Goal: Task Accomplishment & Management: Manage account settings

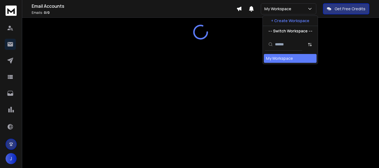
click at [140, 59] on div "Your warmest leads are on your site – Turn visits into conversations Reach Out …" at bounding box center [189, 84] width 379 height 168
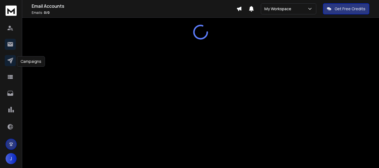
click at [11, 63] on icon at bounding box center [10, 61] width 6 height 6
click at [11, 42] on icon at bounding box center [10, 44] width 7 height 7
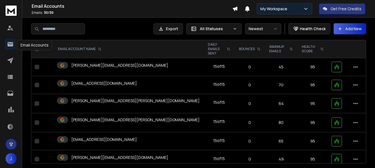
click at [274, 7] on p "My Workspace" at bounding box center [274, 9] width 29 height 6
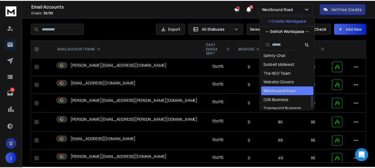
scroll to position [195, 0]
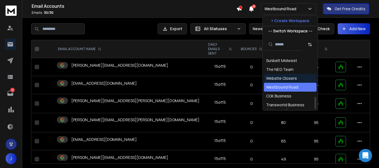
click at [288, 76] on div "Website Closers" at bounding box center [281, 79] width 31 height 6
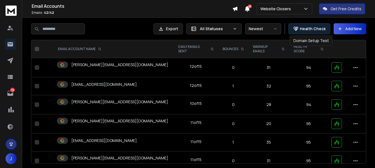
click at [301, 31] on p "Health Check" at bounding box center [313, 29] width 26 height 6
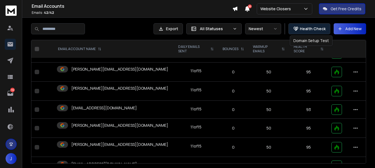
scroll to position [656, 0]
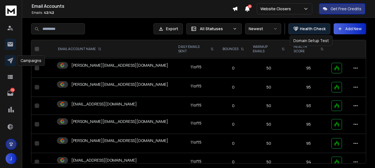
click at [14, 60] on link at bounding box center [10, 60] width 11 height 11
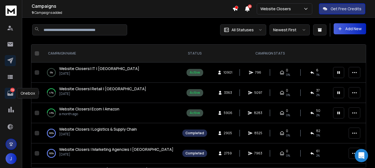
click at [11, 94] on icon at bounding box center [10, 93] width 6 height 5
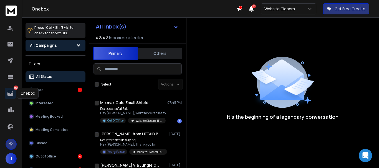
click at [76, 46] on icon at bounding box center [78, 45] width 5 height 5
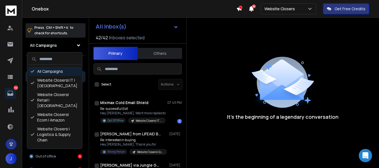
click at [51, 73] on div "All Campaigns" at bounding box center [54, 71] width 53 height 9
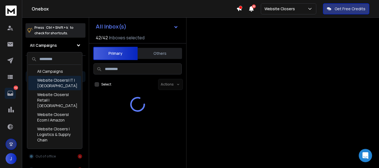
click at [52, 89] on div "Website Closers| IT | USA" at bounding box center [54, 83] width 53 height 14
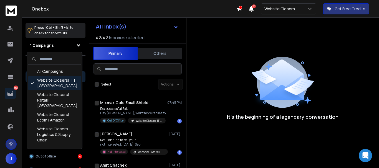
click at [42, 86] on div "Website Closers| IT | USA" at bounding box center [54, 83] width 53 height 14
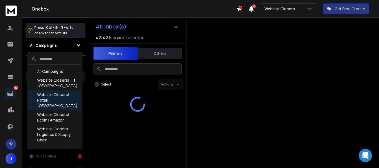
click at [50, 102] on div "Website Closers| Retail | USA" at bounding box center [54, 100] width 53 height 20
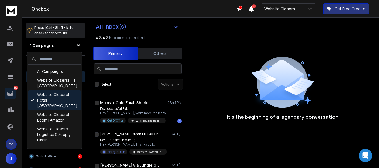
click at [47, 99] on div "Website Closers| Retail | USA" at bounding box center [54, 100] width 53 height 20
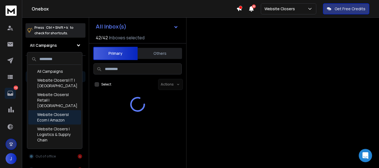
click at [52, 113] on div "Website Closers| Ecom | Amazon" at bounding box center [54, 117] width 53 height 14
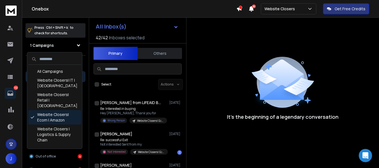
click at [54, 112] on div "Website Closers| Ecom | Amazon" at bounding box center [54, 117] width 53 height 14
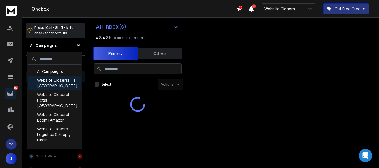
click at [58, 84] on div "Website Closers| IT | USA" at bounding box center [54, 83] width 53 height 14
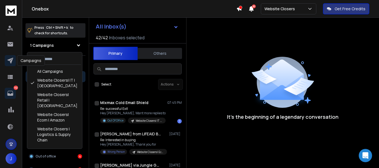
click at [11, 61] on icon at bounding box center [10, 61] width 6 height 6
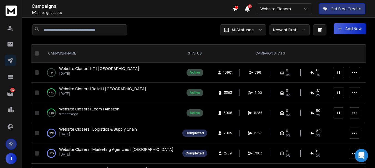
click at [84, 110] on span "Website Closers| Ecom | Amazon" at bounding box center [89, 109] width 60 height 5
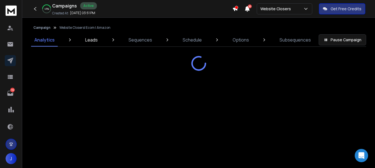
click at [92, 39] on p "Leads" at bounding box center [91, 40] width 12 height 7
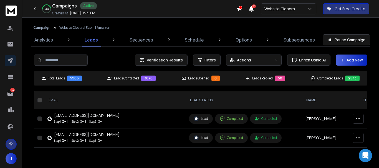
click at [172, 24] on div "Campaign Website Closers| Ecom | Amazon" at bounding box center [200, 27] width 339 height 9
click at [141, 40] on p "Sequences" at bounding box center [142, 40] width 24 height 7
click at [44, 42] on p "Analytics" at bounding box center [43, 40] width 19 height 7
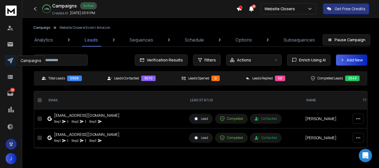
click at [11, 62] on icon at bounding box center [10, 61] width 6 height 6
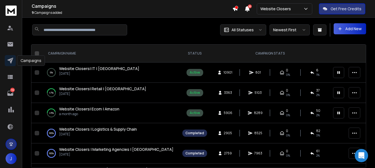
click at [91, 109] on span "Website Closers| Ecom | Amazon" at bounding box center [89, 109] width 60 height 5
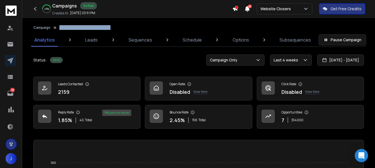
drag, startPoint x: 59, startPoint y: 28, endPoint x: 128, endPoint y: 26, distance: 68.9
click at [128, 26] on div "Campaign Website Closers| Ecom | Amazon" at bounding box center [198, 28] width 331 height 4
copy p "Website Closers| Ecom | Amazon"
click at [143, 41] on p "Sequences" at bounding box center [141, 40] width 24 height 7
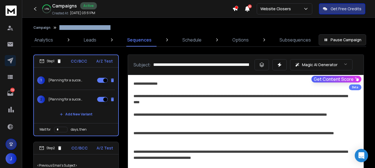
click at [75, 79] on p "{Planning for a successful exit?|Planning to sell your business?|successful Exi…" at bounding box center [66, 80] width 36 height 4
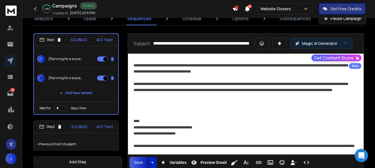
scroll to position [32, 0]
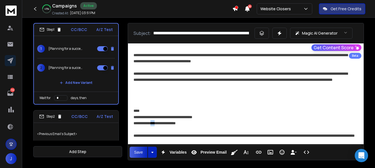
drag, startPoint x: 161, startPoint y: 117, endPoint x: 157, endPoint y: 117, distance: 3.9
click at [157, 120] on div "**********" at bounding box center [243, 123] width 220 height 6
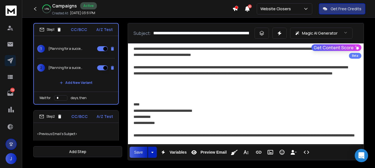
click at [135, 117] on div "**********" at bounding box center [243, 117] width 220 height 6
click at [167, 117] on div "**********" at bounding box center [243, 117] width 220 height 6
drag, startPoint x: 147, startPoint y: 117, endPoint x: 135, endPoint y: 118, distance: 11.7
click at [135, 118] on div "**********" at bounding box center [243, 117] width 220 height 6
copy div "********"
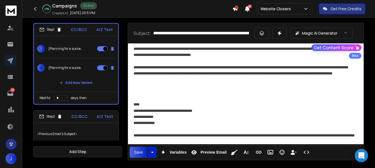
click at [171, 117] on div "**********" at bounding box center [243, 117] width 220 height 6
click at [167, 116] on span "*********" at bounding box center [161, 117] width 13 height 4
click at [169, 123] on div "**********" at bounding box center [243, 123] width 220 height 6
click at [135, 123] on div "**********" at bounding box center [243, 123] width 220 height 6
click at [165, 124] on div "**********" at bounding box center [243, 123] width 220 height 6
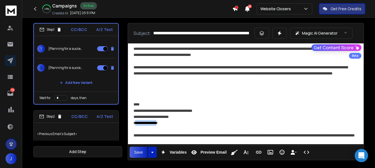
drag, startPoint x: 136, startPoint y: 124, endPoint x: 163, endPoint y: 124, distance: 26.6
click at [163, 124] on div "**********" at bounding box center [243, 123] width 220 height 6
copy div "**********"
click at [174, 121] on div "**********" at bounding box center [243, 123] width 220 height 6
click at [178, 123] on span "**********" at bounding box center [169, 123] width 21 height 4
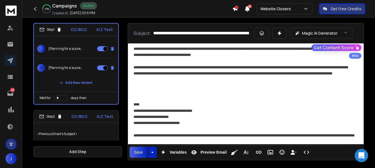
click at [200, 124] on div "**********" at bounding box center [243, 123] width 220 height 6
click at [214, 123] on div "**********" at bounding box center [243, 123] width 220 height 6
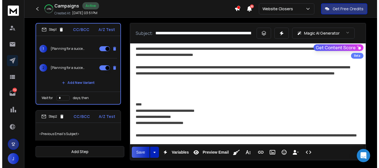
scroll to position [78, 0]
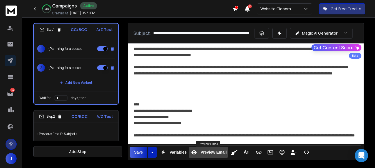
click at [215, 153] on span "Preview Email" at bounding box center [213, 152] width 28 height 5
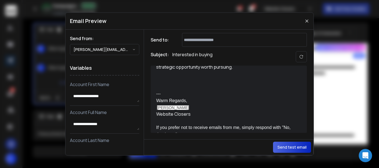
scroll to position [159, 0]
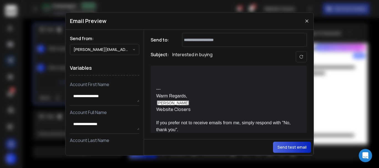
click at [306, 20] on icon at bounding box center [307, 21] width 4 height 4
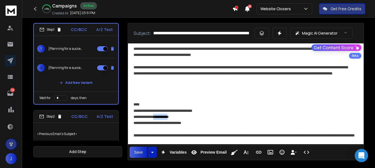
drag, startPoint x: 160, startPoint y: 110, endPoint x: 179, endPoint y: 109, distance: 18.9
click at [179, 114] on div "**********" at bounding box center [243, 117] width 220 height 6
drag, startPoint x: 151, startPoint y: 110, endPoint x: 136, endPoint y: 111, distance: 15.0
click at [136, 114] on div "**********" at bounding box center [243, 117] width 220 height 6
copy div "********"
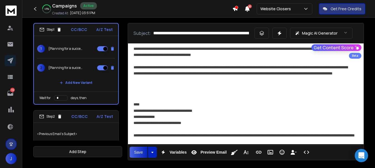
click at [160, 114] on div "**********" at bounding box center [243, 117] width 220 height 6
click at [183, 114] on div "**********" at bounding box center [243, 117] width 220 height 6
click at [218, 153] on span "Preview Email" at bounding box center [213, 152] width 28 height 5
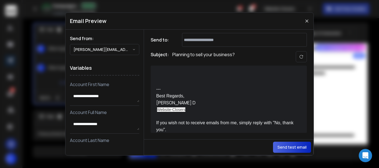
click at [305, 20] on icon at bounding box center [307, 21] width 4 height 4
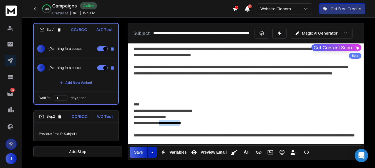
drag, startPoint x: 166, startPoint y: 117, endPoint x: 193, endPoint y: 117, distance: 27.2
click at [181, 121] on span "**********" at bounding box center [170, 123] width 22 height 4
copy span "**********"
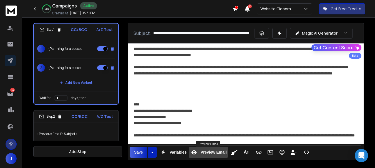
click at [202, 151] on span "Preview Email" at bounding box center [213, 152] width 28 height 5
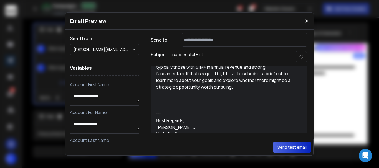
scroll to position [152, 0]
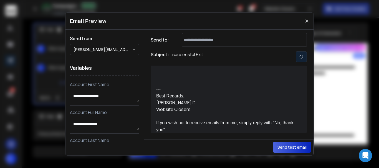
click at [298, 59] on button at bounding box center [301, 56] width 11 height 11
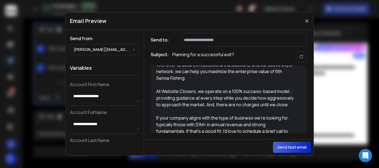
scroll to position [159, 0]
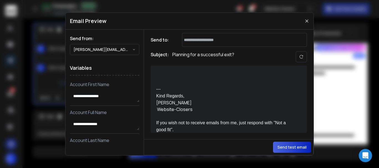
click at [306, 22] on icon at bounding box center [307, 20] width 3 height 3
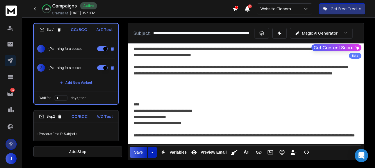
click at [177, 120] on div "**********" at bounding box center [243, 123] width 220 height 6
click at [180, 120] on div "**********" at bounding box center [243, 123] width 220 height 6
click at [215, 120] on div "**********" at bounding box center [243, 123] width 220 height 6
click at [216, 149] on div "Preview Email" at bounding box center [208, 152] width 39 height 9
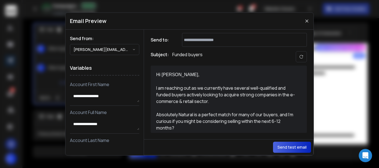
click at [236, 41] on input at bounding box center [244, 40] width 121 height 10
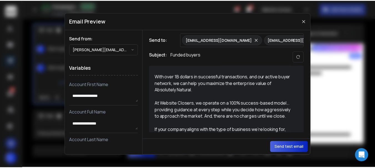
scroll to position [148, 0]
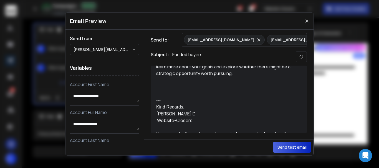
click at [293, 150] on button "Send test email" at bounding box center [292, 147] width 38 height 11
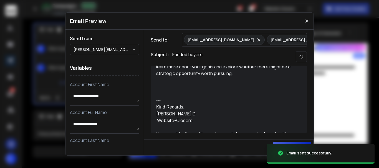
click at [306, 23] on icon at bounding box center [307, 21] width 4 height 4
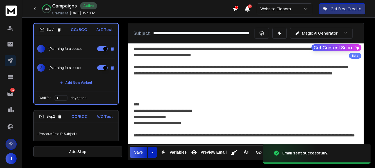
click at [166, 120] on div "**********" at bounding box center [243, 123] width 220 height 6
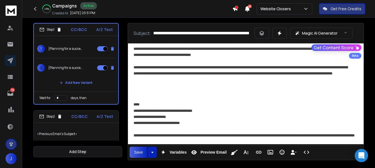
click at [69, 66] on p "{Planning for a successful exit?|Planning to sell your business?|successful Exi…" at bounding box center [66, 68] width 36 height 4
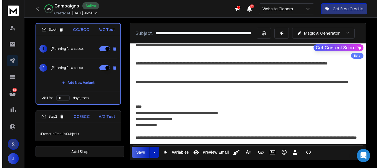
scroll to position [28, 0]
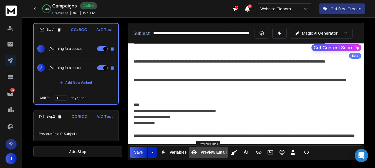
click at [215, 155] on div "Preview Email" at bounding box center [208, 152] width 39 height 9
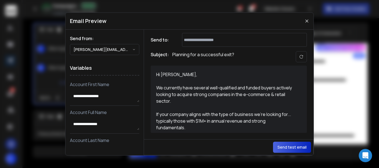
click at [219, 39] on input at bounding box center [244, 40] width 121 height 10
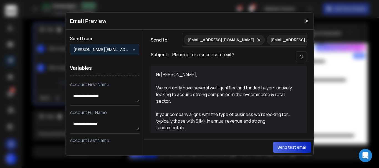
click at [106, 49] on p "madhur.dayal@websitecloserteam.com" at bounding box center [103, 50] width 59 height 6
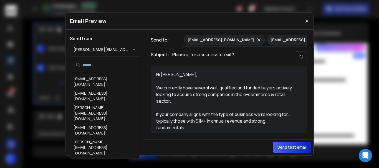
scroll to position [111, 0]
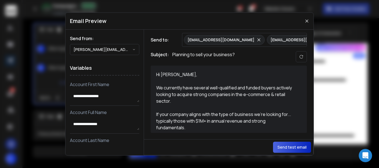
click at [307, 146] on button "Send test email" at bounding box center [292, 147] width 38 height 11
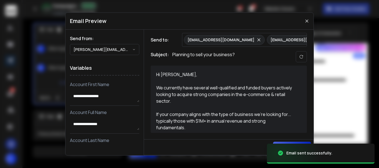
click at [307, 22] on icon at bounding box center [307, 21] width 4 height 4
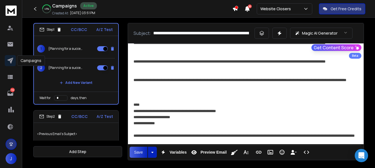
click at [11, 60] on icon at bounding box center [10, 61] width 6 height 6
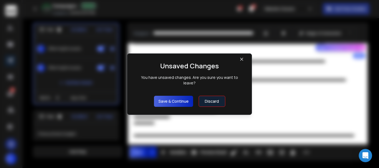
click at [177, 102] on button "Save & Continue" at bounding box center [173, 101] width 39 height 11
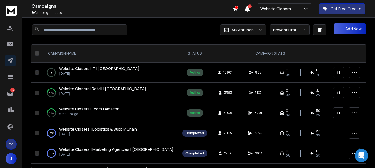
click at [94, 69] on span "Website Closers| IT | USA" at bounding box center [99, 68] width 80 height 5
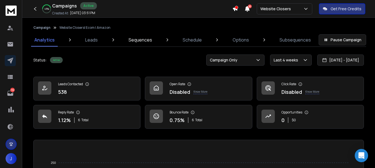
click at [147, 39] on p "Sequences" at bounding box center [141, 40] width 24 height 7
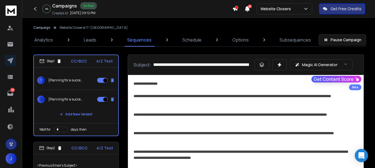
click at [66, 81] on p "{Planning for a successful exit?|Planning to sell your business?|successful Exi…" at bounding box center [66, 80] width 36 height 4
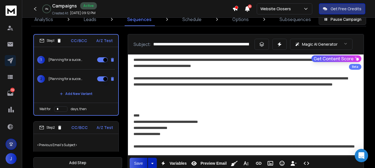
scroll to position [32, 0]
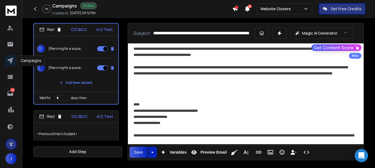
click at [11, 60] on icon at bounding box center [10, 61] width 6 height 6
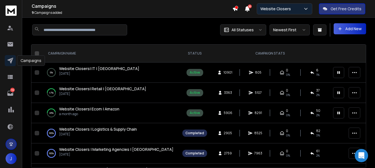
click at [291, 9] on p "Website Closers" at bounding box center [276, 9] width 33 height 6
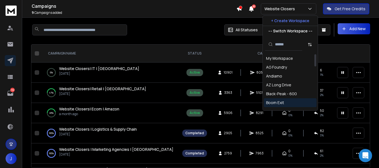
click at [281, 104] on div "Boom Exit" at bounding box center [275, 103] width 18 height 6
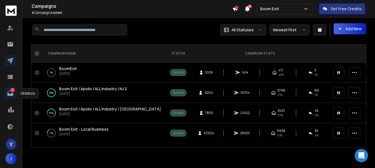
click at [10, 94] on icon at bounding box center [10, 93] width 7 height 7
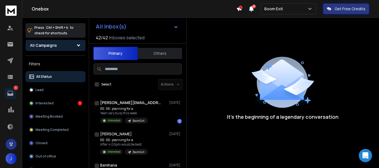
click at [77, 47] on icon at bounding box center [78, 45] width 5 height 5
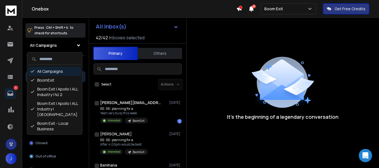
click at [35, 70] on div "All Campaigns" at bounding box center [54, 71] width 53 height 9
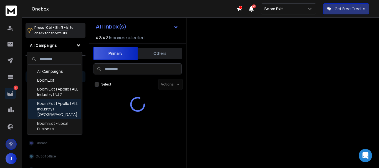
click at [53, 105] on div "Boom Exit | Apollo | ALL Industry | [GEOGRAPHIC_DATA]" at bounding box center [54, 109] width 53 height 20
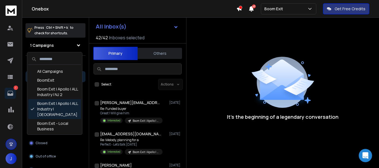
click at [49, 109] on div "Boom Exit | Apollo | ALL Industry | [GEOGRAPHIC_DATA]" at bounding box center [54, 109] width 53 height 20
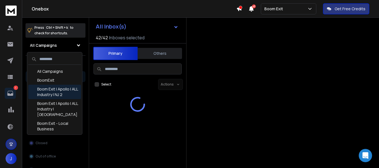
click at [60, 91] on div "Boom Exit | Apollo | ALL Industry | NJ 2" at bounding box center [54, 92] width 53 height 14
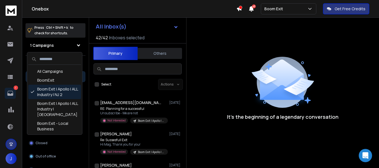
click at [55, 94] on div "Boom Exit | Apollo | ALL Industry | NJ 2" at bounding box center [54, 92] width 53 height 14
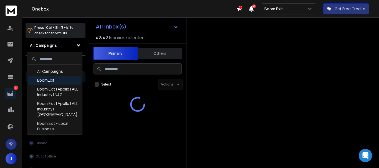
click at [46, 79] on div "BoomExit" at bounding box center [54, 80] width 53 height 9
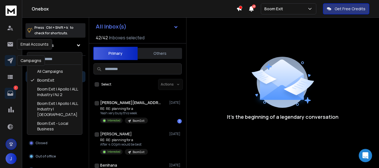
click at [12, 64] on icon at bounding box center [10, 60] width 7 height 7
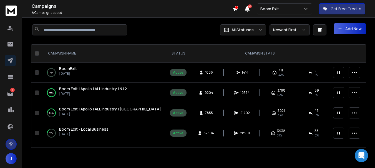
click at [93, 110] on span "Boom Exit | Apollo | ALL Industry | [GEOGRAPHIC_DATA]" at bounding box center [110, 109] width 102 height 5
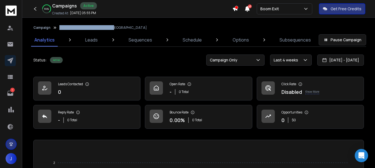
drag, startPoint x: 59, startPoint y: 27, endPoint x: 119, endPoint y: 28, distance: 60.0
click at [119, 28] on div "Campaign Boom Exit | Apollo | ALL Industry | [GEOGRAPHIC_DATA]" at bounding box center [198, 28] width 331 height 4
copy p "Boom Exit | Apollo | ALL Industry | [GEOGRAPHIC_DATA]"
click at [90, 43] on link "Leads" at bounding box center [91, 39] width 19 height 13
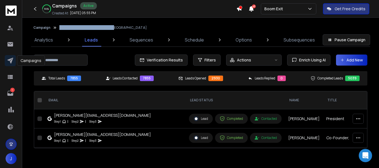
click at [13, 59] on icon at bounding box center [10, 60] width 7 height 7
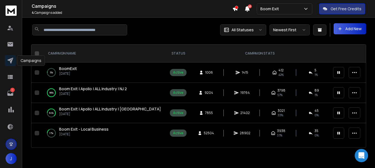
click at [73, 132] on span "Boom Exit - Local Business" at bounding box center [83, 129] width 49 height 5
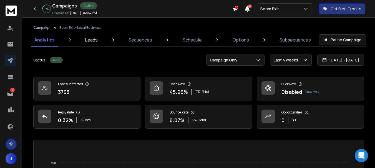
click at [96, 38] on p "Leads" at bounding box center [91, 40] width 12 height 7
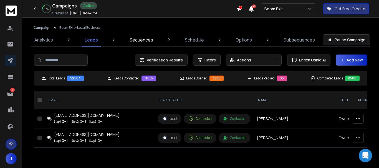
click at [143, 40] on p "Sequences" at bounding box center [142, 40] width 24 height 7
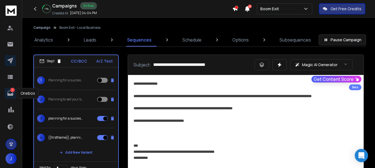
click at [12, 92] on p "1" at bounding box center [12, 90] width 4 height 4
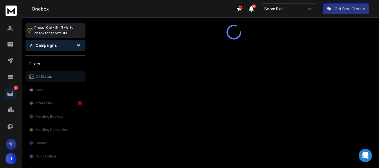
click at [76, 46] on icon at bounding box center [78, 45] width 5 height 5
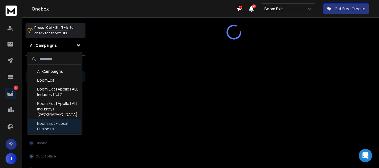
click at [57, 119] on div "Boom Exit - Local Business" at bounding box center [54, 126] width 53 height 14
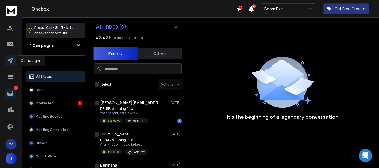
click at [12, 58] on icon at bounding box center [10, 61] width 6 height 6
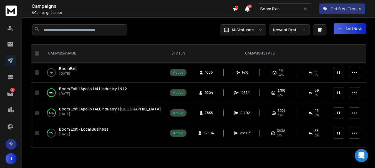
click at [94, 90] on span "Boom Exit | Apollo | ALL Industry | NJ 2" at bounding box center [93, 88] width 68 height 5
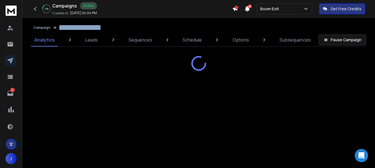
drag, startPoint x: 59, startPoint y: 28, endPoint x: 100, endPoint y: 28, distance: 41.6
click at [100, 28] on div "Campaign Boom Exit - Local Business" at bounding box center [198, 28] width 331 height 4
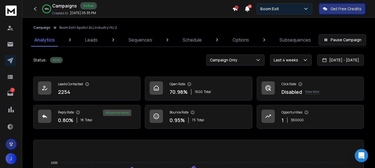
click at [290, 13] on button "Boom Exit" at bounding box center [285, 8] width 56 height 11
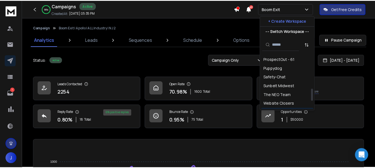
scroll to position [158, 0]
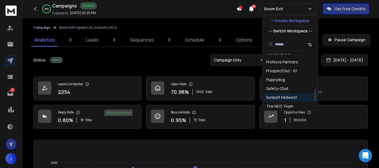
click at [295, 95] on div "Sunbelt Midwest" at bounding box center [281, 98] width 31 height 6
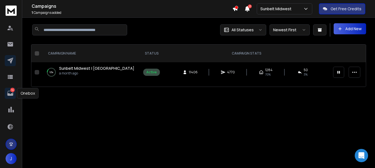
click at [10, 95] on icon at bounding box center [10, 93] width 6 height 5
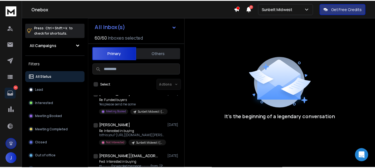
scroll to position [370, 0]
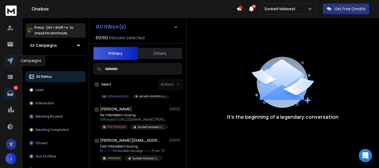
click at [7, 61] on icon at bounding box center [10, 60] width 7 height 7
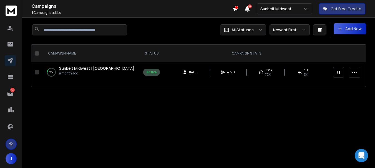
click at [80, 71] on link "Sunbelt Midwest | TWIN CITIES" at bounding box center [96, 69] width 75 height 6
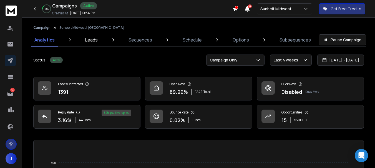
click at [94, 41] on p "Leads" at bounding box center [91, 40] width 12 height 7
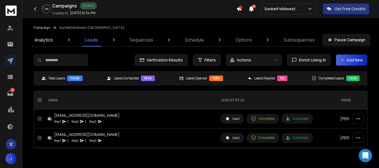
click at [52, 41] on p "Analytics" at bounding box center [43, 40] width 19 height 7
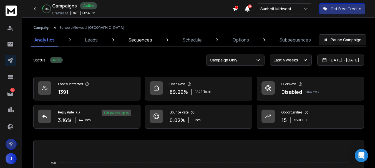
click at [143, 38] on p "Sequences" at bounding box center [141, 40] width 24 height 7
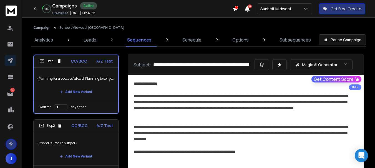
click at [84, 78] on p "{Planning for a successful exit?|Planning to sell your business?|Successful Exi…" at bounding box center [76, 79] width 78 height 16
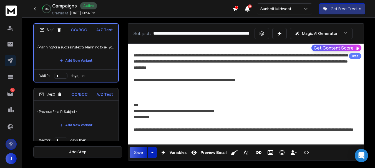
scroll to position [32, 0]
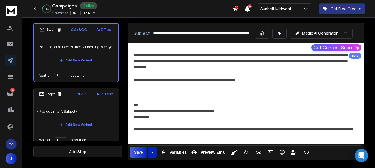
click at [158, 115] on div "**********" at bounding box center [243, 117] width 220 height 6
click at [214, 151] on span "Preview Email" at bounding box center [213, 152] width 28 height 5
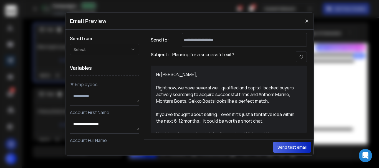
click at [213, 38] on input at bounding box center [244, 40] width 121 height 10
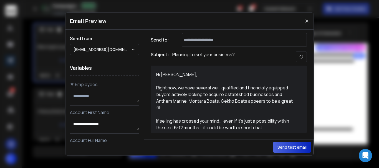
drag, startPoint x: 105, startPoint y: 22, endPoint x: 122, endPoint y: 27, distance: 18.0
click at [105, 22] on h1 "Email Preview" at bounding box center [88, 21] width 37 height 8
click at [213, 39] on input at bounding box center [244, 40] width 121 height 10
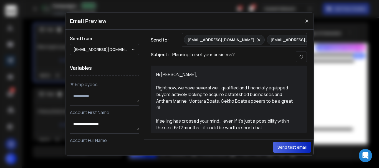
click at [285, 148] on button "Send test email" at bounding box center [292, 147] width 38 height 11
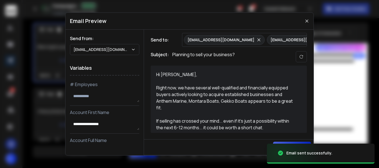
click at [306, 22] on icon at bounding box center [307, 20] width 3 height 3
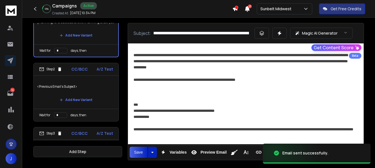
scroll to position [37, 0]
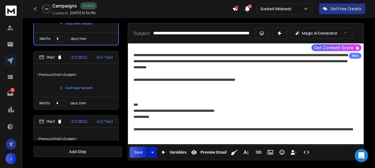
click at [101, 78] on p "<Previous Email's Subject>" at bounding box center [76, 75] width 78 height 16
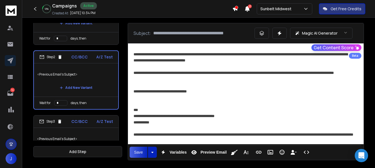
scroll to position [16, 0]
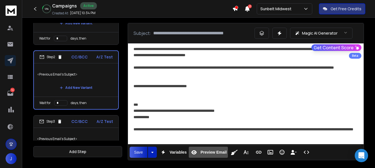
click at [202, 154] on span "Preview Email" at bounding box center [213, 152] width 28 height 5
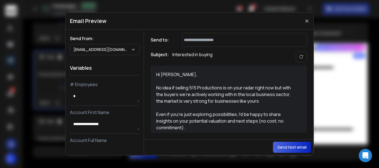
click at [218, 43] on input at bounding box center [244, 40] width 121 height 10
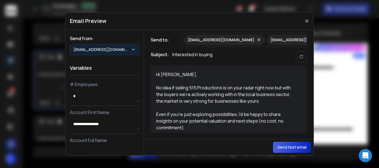
click at [125, 50] on p "mark@sunbeltmidwestflow.xyz" at bounding box center [102, 50] width 57 height 6
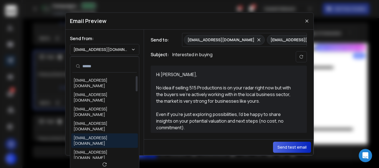
click at [103, 135] on div "mbeaver@hub-sunbeltmidwest.xyz" at bounding box center [105, 140] width 62 height 11
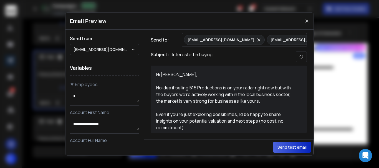
click at [283, 152] on button "Send test email" at bounding box center [292, 147] width 38 height 11
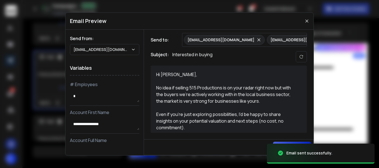
click at [308, 21] on icon at bounding box center [307, 21] width 4 height 4
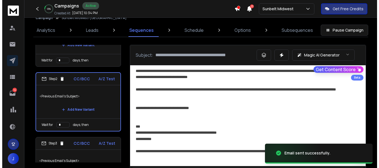
scroll to position [0, 0]
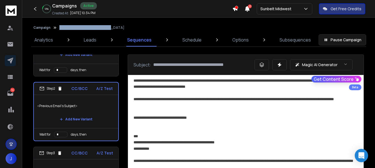
drag, startPoint x: 58, startPoint y: 27, endPoint x: 120, endPoint y: 27, distance: 62.2
click at [120, 27] on div "Campaign Sunbelt Midwest | TWIN CITIES" at bounding box center [198, 28] width 331 height 4
copy p "Sunbelt Midwest | TWIN CITIES"
click at [284, 10] on p "Sunbelt Midwest" at bounding box center [276, 9] width 33 height 6
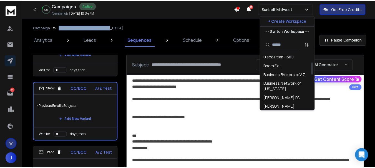
scroll to position [74, 0]
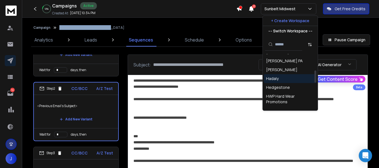
click at [276, 76] on div "Hadaly" at bounding box center [272, 79] width 12 height 6
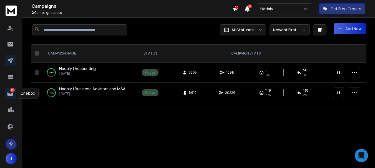
click at [12, 90] on p "21" at bounding box center [12, 90] width 4 height 4
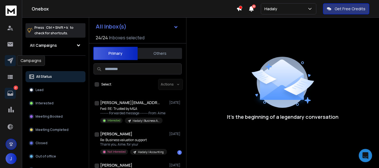
click at [10, 61] on icon at bounding box center [10, 61] width 6 height 6
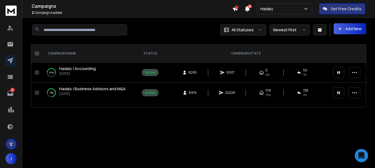
click at [78, 69] on span "Hadaly | Accounting" at bounding box center [77, 68] width 37 height 5
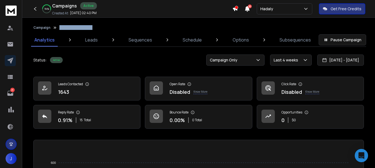
drag, startPoint x: 58, startPoint y: 28, endPoint x: 108, endPoint y: 28, distance: 50.2
click at [108, 28] on div "Campaign [PERSON_NAME] | Accounting" at bounding box center [198, 28] width 331 height 4
copy p "Hadaly | Accounting"
drag, startPoint x: 90, startPoint y: 43, endPoint x: 75, endPoint y: 5, distance: 41.0
click at [90, 42] on p "Leads" at bounding box center [91, 40] width 12 height 7
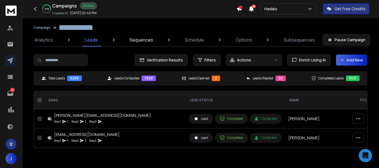
click at [145, 35] on link "Sequences" at bounding box center [141, 39] width 30 height 13
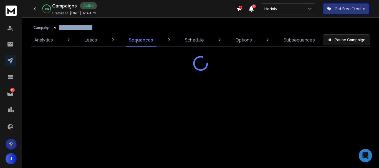
click at [143, 41] on p "Sequences" at bounding box center [141, 40] width 24 height 7
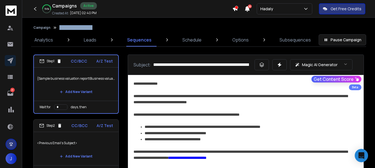
click at [106, 86] on p "{Sample business valuation report|Business valuation support|qualitative busine…" at bounding box center [76, 79] width 78 height 16
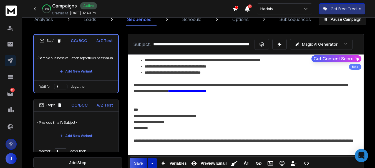
scroll to position [32, 0]
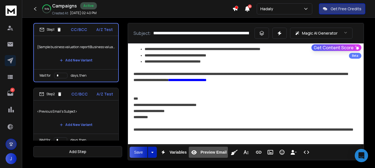
click at [213, 154] on span "Preview Email" at bounding box center [213, 152] width 28 height 5
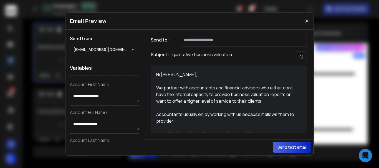
click at [105, 22] on h1 "Email Preview" at bounding box center [88, 21] width 37 height 8
click at [200, 42] on input at bounding box center [244, 40] width 121 height 10
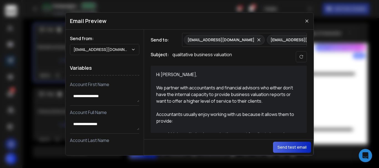
click at [288, 149] on button "Send test email" at bounding box center [292, 147] width 38 height 11
click at [307, 21] on icon at bounding box center [307, 20] width 3 height 3
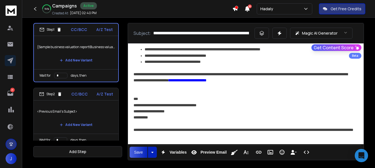
scroll to position [47, 0]
click at [221, 104] on div "**********" at bounding box center [243, 105] width 220 height 6
click at [160, 112] on div "**********" at bounding box center [243, 111] width 220 height 6
click at [161, 119] on div "**********" at bounding box center [243, 117] width 220 height 6
drag, startPoint x: 157, startPoint y: 117, endPoint x: 133, endPoint y: 118, distance: 23.1
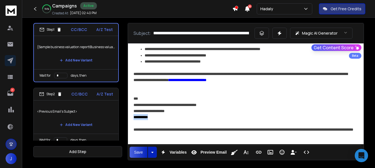
click at [133, 118] on div "**********" at bounding box center [243, 117] width 220 height 6
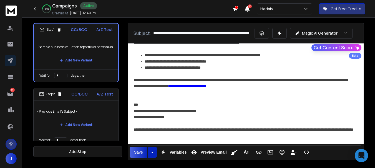
scroll to position [41, 0]
click at [179, 119] on div "**********" at bounding box center [243, 117] width 220 height 6
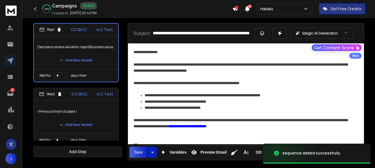
scroll to position [0, 271]
drag, startPoint x: 228, startPoint y: 34, endPoint x: 242, endPoint y: 12, distance: 26.3
click at [351, 34] on div "**********" at bounding box center [246, 33] width 236 height 20
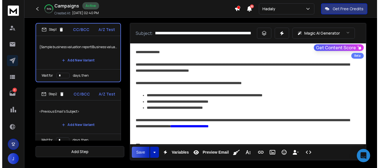
scroll to position [0, 0]
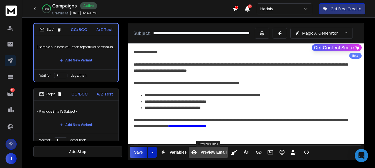
click at [209, 153] on span "Preview Email" at bounding box center [213, 152] width 28 height 5
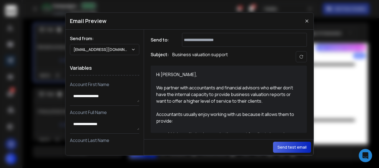
drag, startPoint x: 117, startPoint y: 17, endPoint x: 127, endPoint y: 18, distance: 10.0
click at [117, 17] on div "Email Preview" at bounding box center [190, 21] width 248 height 17
click at [205, 42] on input at bounding box center [244, 40] width 121 height 10
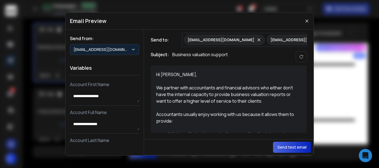
click at [113, 50] on p "aime@hadalyclick.com" at bounding box center [102, 50] width 57 height 6
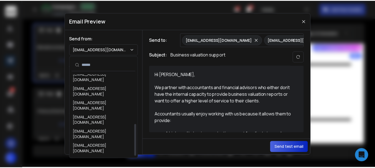
scroll to position [130, 0]
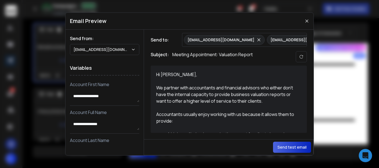
drag, startPoint x: 293, startPoint y: 152, endPoint x: 283, endPoint y: 141, distance: 14.5
click at [293, 151] on button "Send test email" at bounding box center [292, 147] width 38 height 11
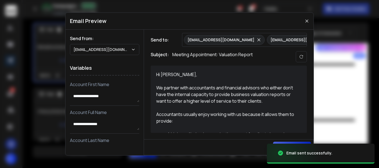
click at [201, 98] on div "We partner with accountants and financial advisors who either don’t have the in…" at bounding box center [225, 95] width 139 height 20
click at [307, 20] on icon at bounding box center [307, 21] width 4 height 4
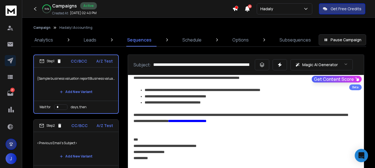
scroll to position [0, 0]
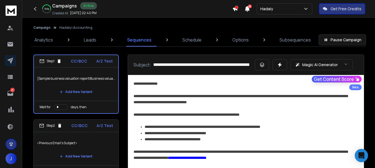
click at [214, 97] on div "**********" at bounding box center [243, 99] width 220 height 12
click at [247, 103] on div "**********" at bounding box center [243, 99] width 220 height 12
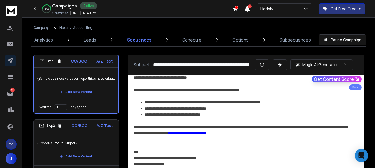
scroll to position [37, 0]
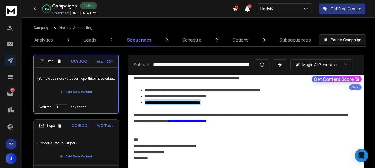
drag, startPoint x: 190, startPoint y: 102, endPoint x: 145, endPoint y: 104, distance: 44.4
click at [145, 104] on li "**********" at bounding box center [249, 103] width 209 height 6
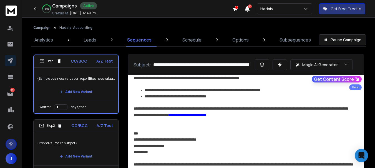
click at [150, 114] on div "**********" at bounding box center [243, 115] width 220 height 19
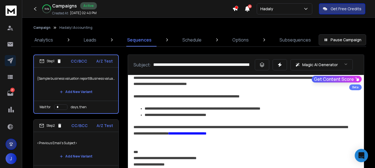
scroll to position [0, 0]
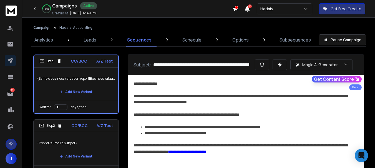
click at [183, 62] on input "**********" at bounding box center [201, 65] width 96 height 7
click at [211, 64] on input "**********" at bounding box center [201, 65] width 96 height 7
drag, startPoint x: 157, startPoint y: 63, endPoint x: 219, endPoint y: 63, distance: 62.4
click at [219, 63] on input "**********" at bounding box center [201, 65] width 96 height 7
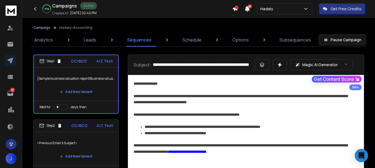
click at [208, 64] on input "**********" at bounding box center [201, 65] width 96 height 7
click at [212, 64] on input "**********" at bounding box center [201, 65] width 96 height 7
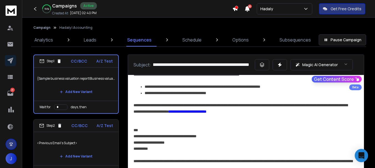
type input "**********"
click at [290, 128] on div "***" at bounding box center [243, 130] width 220 height 6
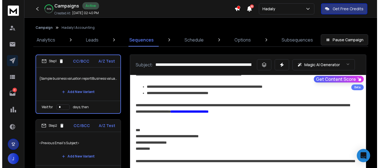
scroll to position [32, 0]
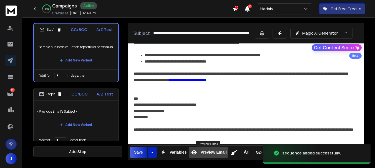
click at [220, 153] on span "Preview Email" at bounding box center [213, 152] width 28 height 5
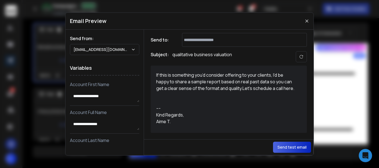
scroll to position [111, 0]
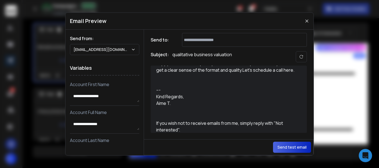
click at [225, 44] on input at bounding box center [244, 40] width 121 height 10
click at [207, 42] on input at bounding box center [244, 40] width 121 height 10
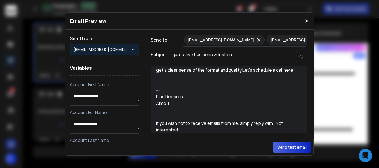
click at [120, 51] on div "aime@hadalyclick.com" at bounding box center [105, 50] width 62 height 6
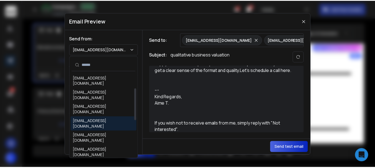
scroll to position [37, 0]
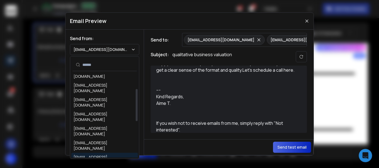
click at [114, 153] on div "aime.toumelin@hadalynet.com" at bounding box center [104, 160] width 67 height 14
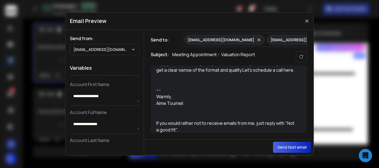
click at [293, 150] on button "Send test email" at bounding box center [292, 147] width 38 height 11
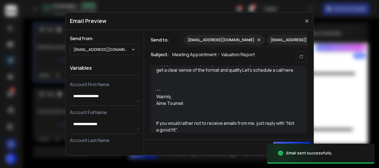
click at [307, 23] on div "Email Preview" at bounding box center [190, 21] width 248 height 17
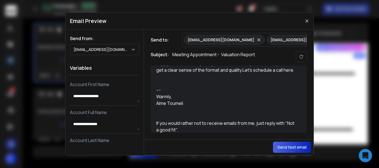
click at [307, 21] on icon at bounding box center [307, 21] width 4 height 4
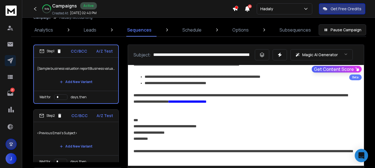
scroll to position [0, 0]
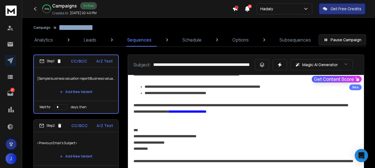
drag, startPoint x: 58, startPoint y: 27, endPoint x: 96, endPoint y: 28, distance: 37.5
click at [96, 28] on div "Campaign Hadaly | Accounting" at bounding box center [198, 28] width 331 height 4
copy p "Hadaly | Accounting"
drag, startPoint x: 191, startPoint y: 65, endPoint x: 209, endPoint y: 66, distance: 18.1
click at [209, 66] on input "**********" at bounding box center [201, 65] width 96 height 7
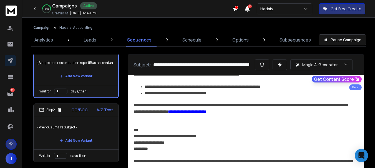
scroll to position [37, 0]
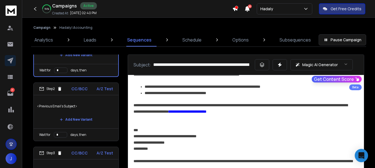
click at [99, 109] on p "<Previous Email's Subject>" at bounding box center [76, 107] width 78 height 16
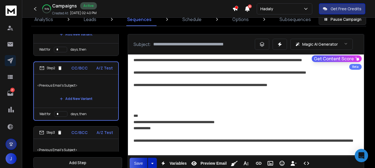
scroll to position [32, 0]
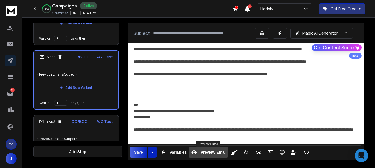
click at [214, 153] on span "Preview Email" at bounding box center [213, 152] width 28 height 5
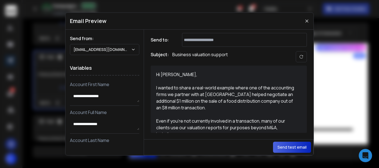
click at [110, 22] on div "Email Preview" at bounding box center [190, 21] width 248 height 17
click at [206, 38] on input at bounding box center [244, 40] width 121 height 10
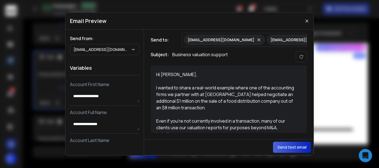
click at [288, 148] on button "Send test email" at bounding box center [292, 147] width 38 height 11
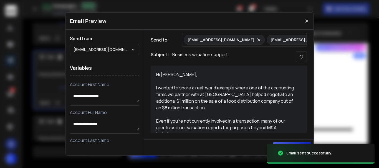
click at [308, 20] on icon at bounding box center [307, 20] width 3 height 3
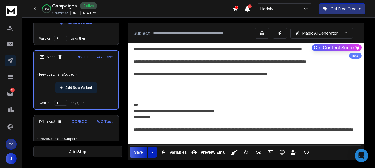
scroll to position [58, 0]
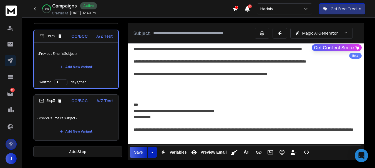
click at [95, 123] on p "<Previous Email's Subject>" at bounding box center [76, 119] width 78 height 16
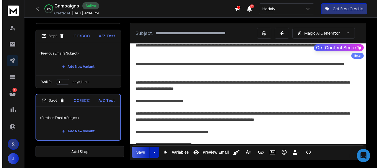
scroll to position [28, 0]
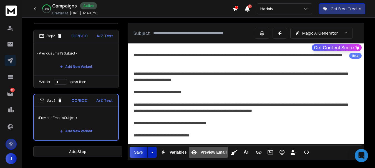
click at [216, 155] on span "Preview Email" at bounding box center [213, 152] width 28 height 5
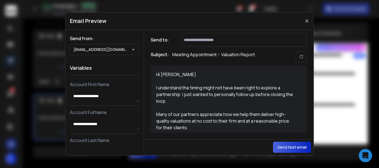
click at [212, 41] on input at bounding box center [244, 40] width 121 height 10
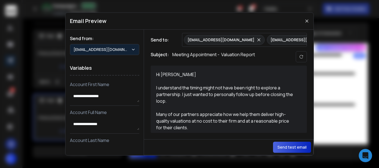
click at [106, 51] on p "aime@hadalyclick.com" at bounding box center [102, 50] width 57 height 6
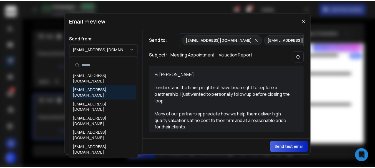
scroll to position [130, 0]
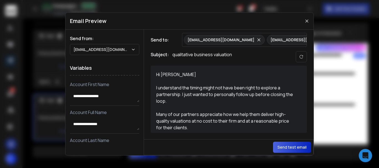
click at [283, 150] on button "Send test email" at bounding box center [292, 147] width 38 height 11
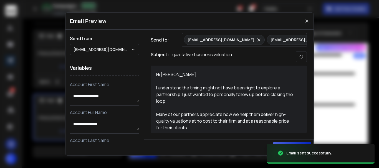
click at [308, 19] on icon at bounding box center [307, 21] width 4 height 4
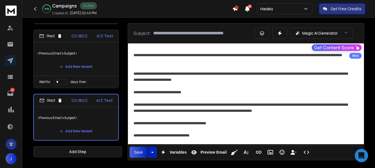
click at [71, 56] on p "<Previous Email's Subject>" at bounding box center [76, 54] width 78 height 16
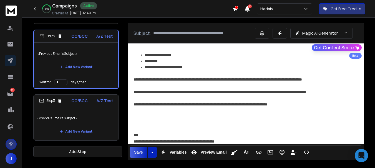
scroll to position [78, 0]
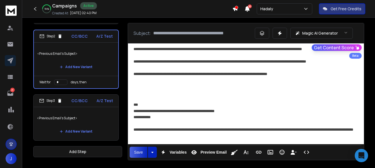
click at [74, 114] on p "<Previous Email's Subject>" at bounding box center [76, 119] width 78 height 16
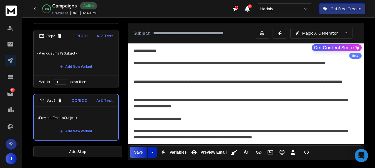
scroll to position [0, 0]
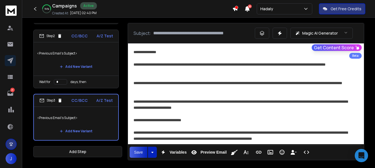
click at [82, 52] on p "<Previous Email's Subject>" at bounding box center [76, 54] width 78 height 16
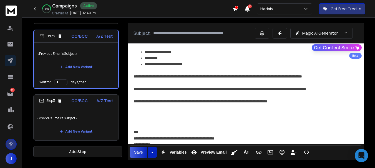
scroll to position [78, 0]
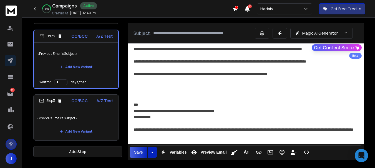
click at [135, 116] on div "**********" at bounding box center [243, 117] width 220 height 6
click at [133, 115] on div "**********" at bounding box center [243, 117] width 220 height 6
click at [87, 118] on p "<Previous Email's Subject>" at bounding box center [76, 119] width 78 height 16
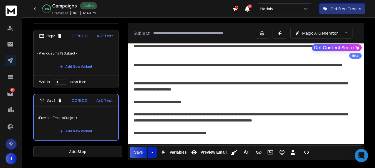
scroll to position [28, 0]
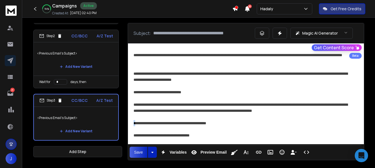
drag, startPoint x: 138, startPoint y: 123, endPoint x: 131, endPoint y: 123, distance: 6.9
click at [131, 123] on div "**********" at bounding box center [246, 94] width 236 height 101
copy div "*"
click at [84, 57] on p "<Previous Email's Subject>" at bounding box center [76, 54] width 78 height 16
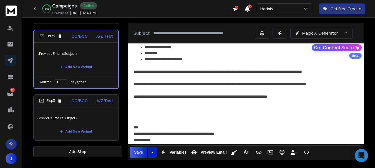
scroll to position [78, 0]
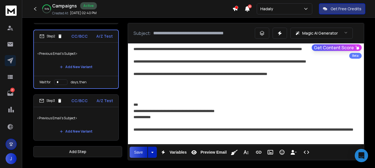
click at [135, 116] on div "**********" at bounding box center [243, 117] width 220 height 6
click at [134, 116] on div "**********" at bounding box center [243, 117] width 220 height 6
paste div
click at [169, 117] on div "**********" at bounding box center [243, 117] width 220 height 6
click at [98, 114] on p "<Previous Email's Subject>" at bounding box center [76, 119] width 78 height 16
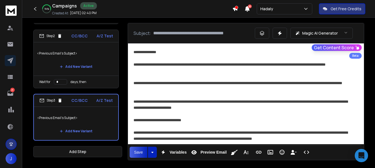
scroll to position [28, 0]
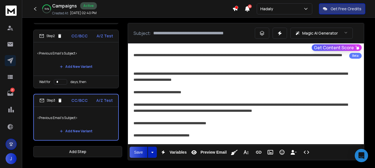
click at [84, 57] on p "<Previous Email's Subject>" at bounding box center [76, 54] width 78 height 16
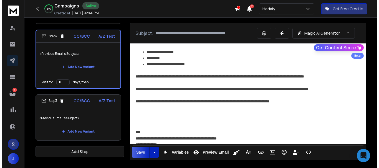
scroll to position [78, 0]
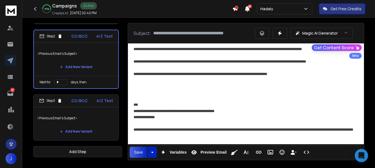
click at [177, 115] on div "**********" at bounding box center [243, 117] width 220 height 6
click at [213, 152] on span "Preview Email" at bounding box center [213, 152] width 28 height 5
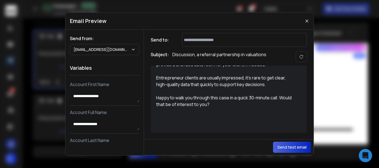
scroll to position [158, 0]
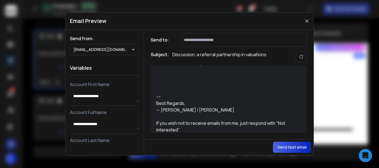
click at [307, 20] on icon at bounding box center [307, 21] width 4 height 4
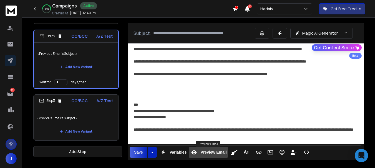
click at [212, 151] on span "Preview Email" at bounding box center [213, 152] width 28 height 5
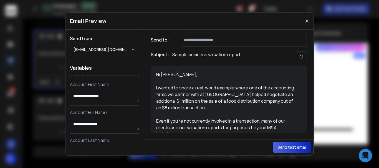
click at [227, 37] on input at bounding box center [244, 40] width 121 height 10
click at [107, 22] on div "Email Preview" at bounding box center [190, 21] width 248 height 17
click at [200, 38] on input at bounding box center [244, 40] width 121 height 10
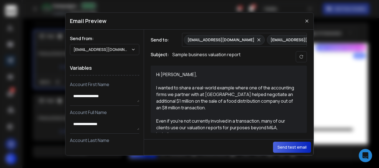
click at [291, 149] on button "Send test email" at bounding box center [292, 147] width 38 height 11
click at [308, 22] on icon at bounding box center [307, 20] width 3 height 3
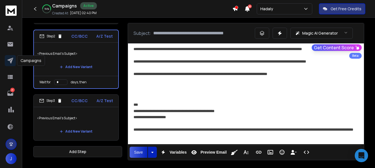
click at [10, 63] on icon at bounding box center [10, 60] width 7 height 7
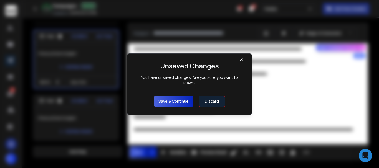
click at [179, 99] on button "Save & Continue" at bounding box center [173, 101] width 39 height 11
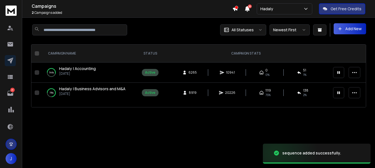
click at [97, 87] on span "Hadaly | Business Advisors and M&A" at bounding box center [92, 88] width 66 height 5
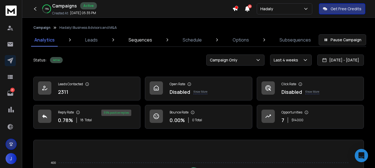
click at [131, 41] on p "Sequences" at bounding box center [141, 40] width 24 height 7
click at [141, 43] on link "Sequences" at bounding box center [140, 39] width 30 height 13
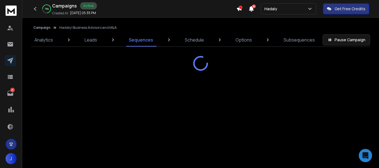
click at [145, 41] on p "Sequences" at bounding box center [141, 40] width 24 height 7
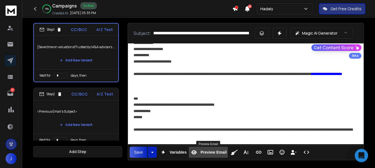
click at [213, 153] on span "Preview Email" at bounding box center [213, 152] width 28 height 5
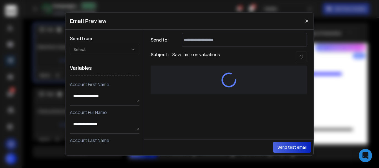
scroll to position [53, 0]
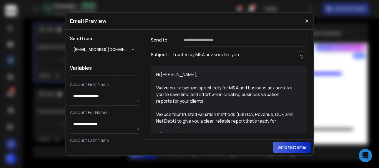
click at [104, 23] on h1 "Email Preview" at bounding box center [88, 21] width 37 height 8
click at [201, 40] on input at bounding box center [244, 40] width 121 height 10
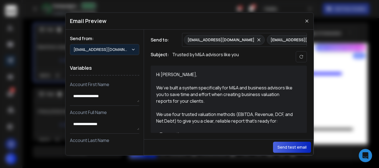
click at [101, 51] on p "aime@hadalyclick.com" at bounding box center [102, 50] width 57 height 6
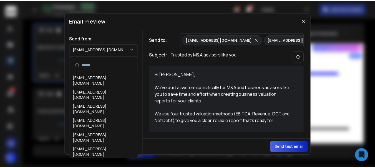
scroll to position [130, 0]
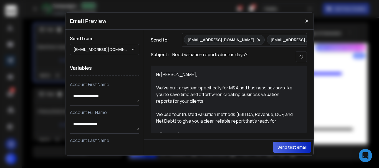
click at [283, 150] on button "Send test email" at bounding box center [292, 147] width 38 height 11
click at [309, 21] on icon at bounding box center [307, 21] width 4 height 4
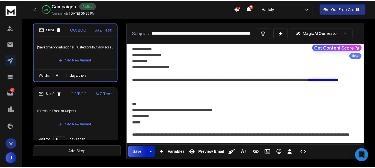
scroll to position [59, 0]
